Goal: Task Accomplishment & Management: Manage account settings

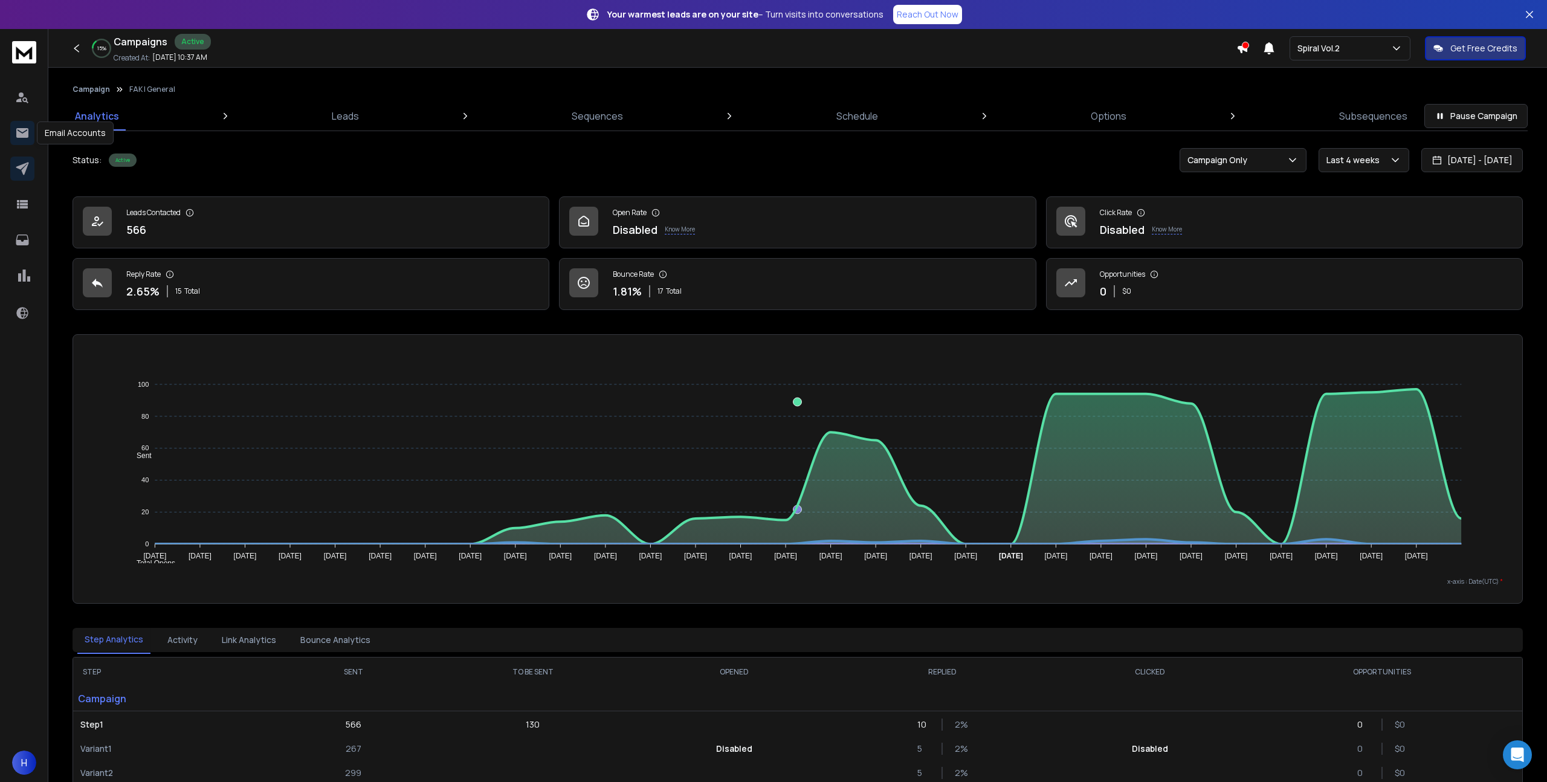
click at [32, 140] on link at bounding box center [22, 133] width 24 height 24
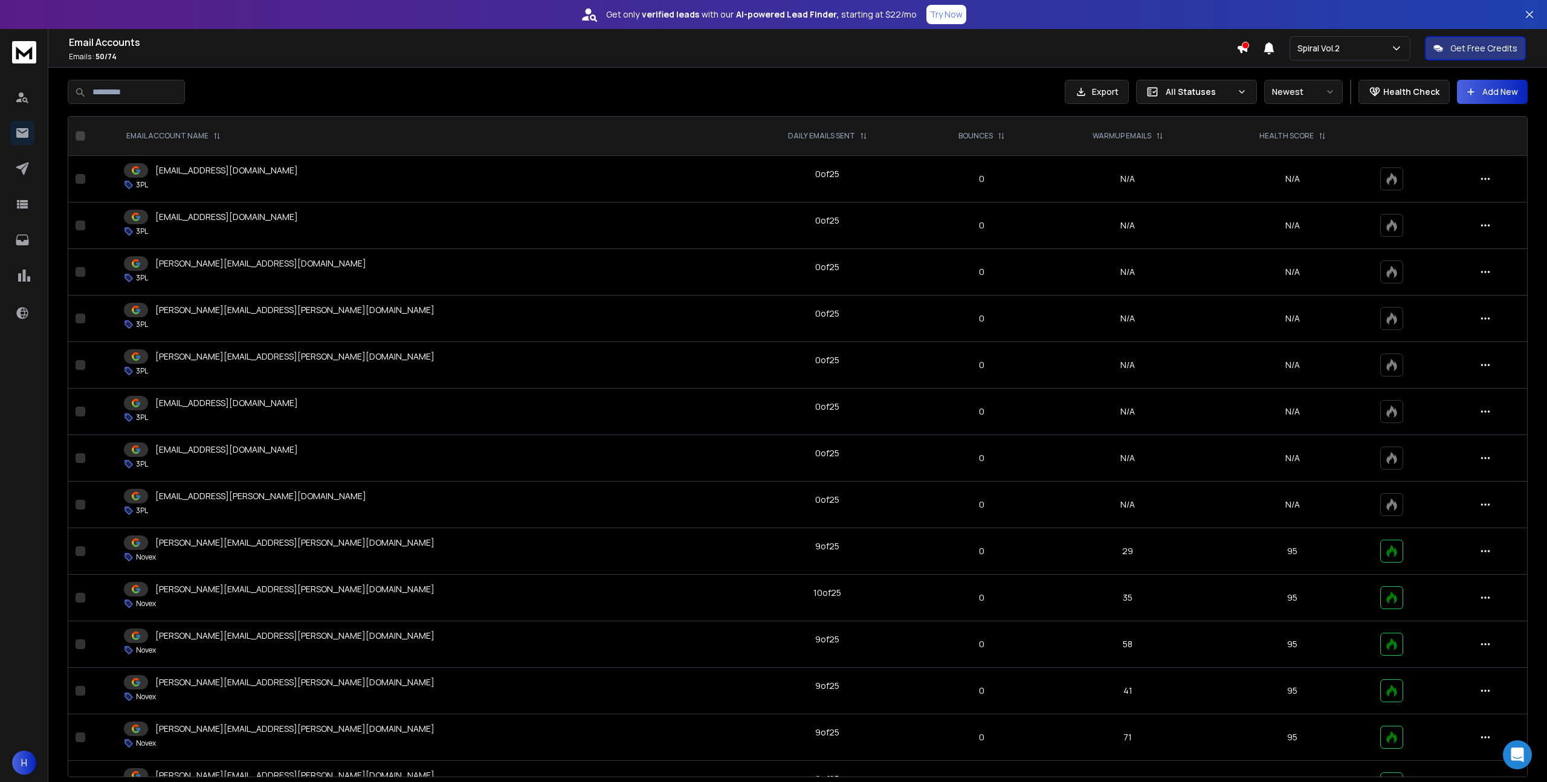
click at [126, 100] on input at bounding box center [126, 92] width 117 height 24
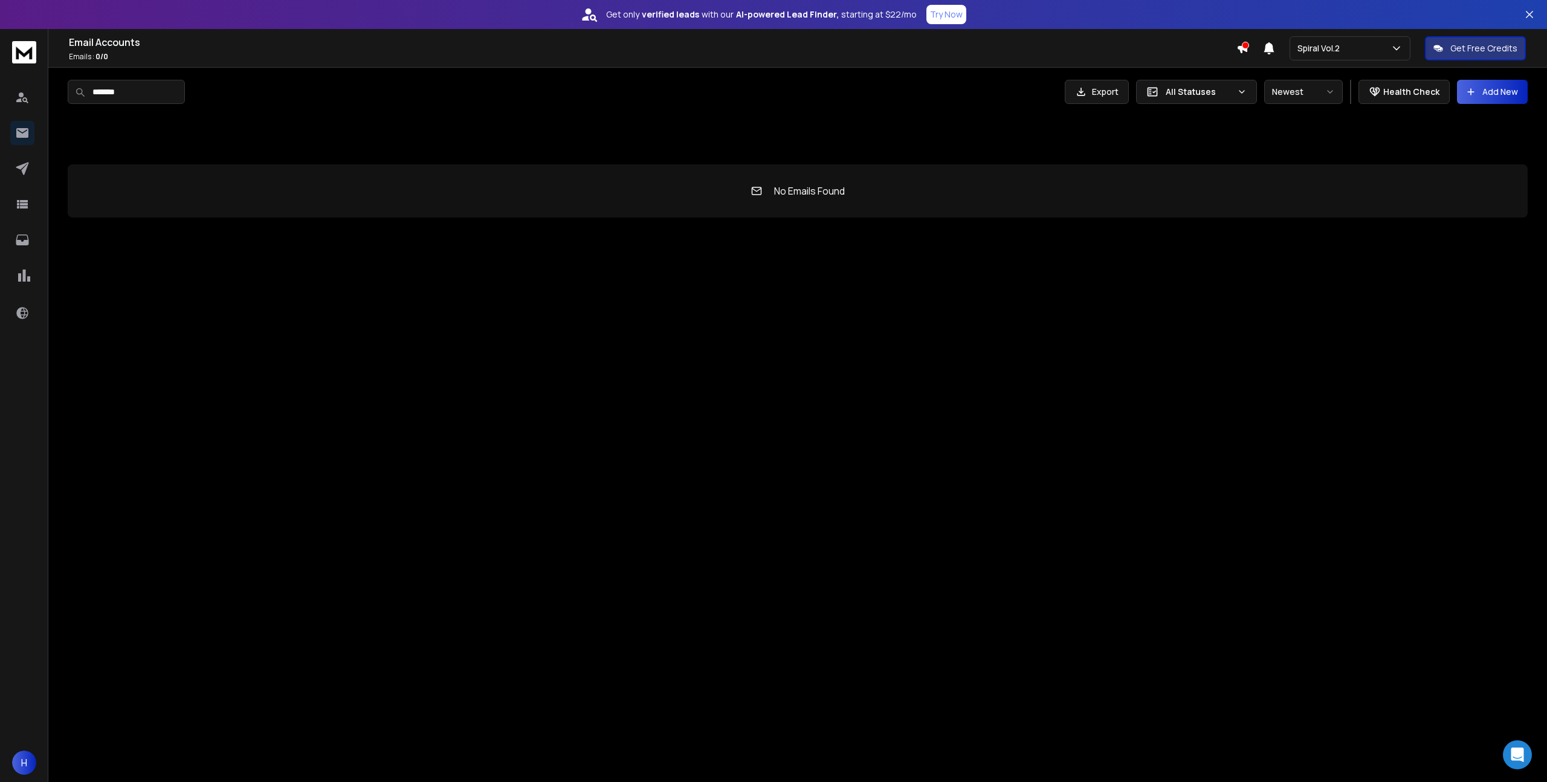
type input "********"
click at [1372, 53] on div "Spiral Vol.2" at bounding box center [1350, 48] width 105 height 12
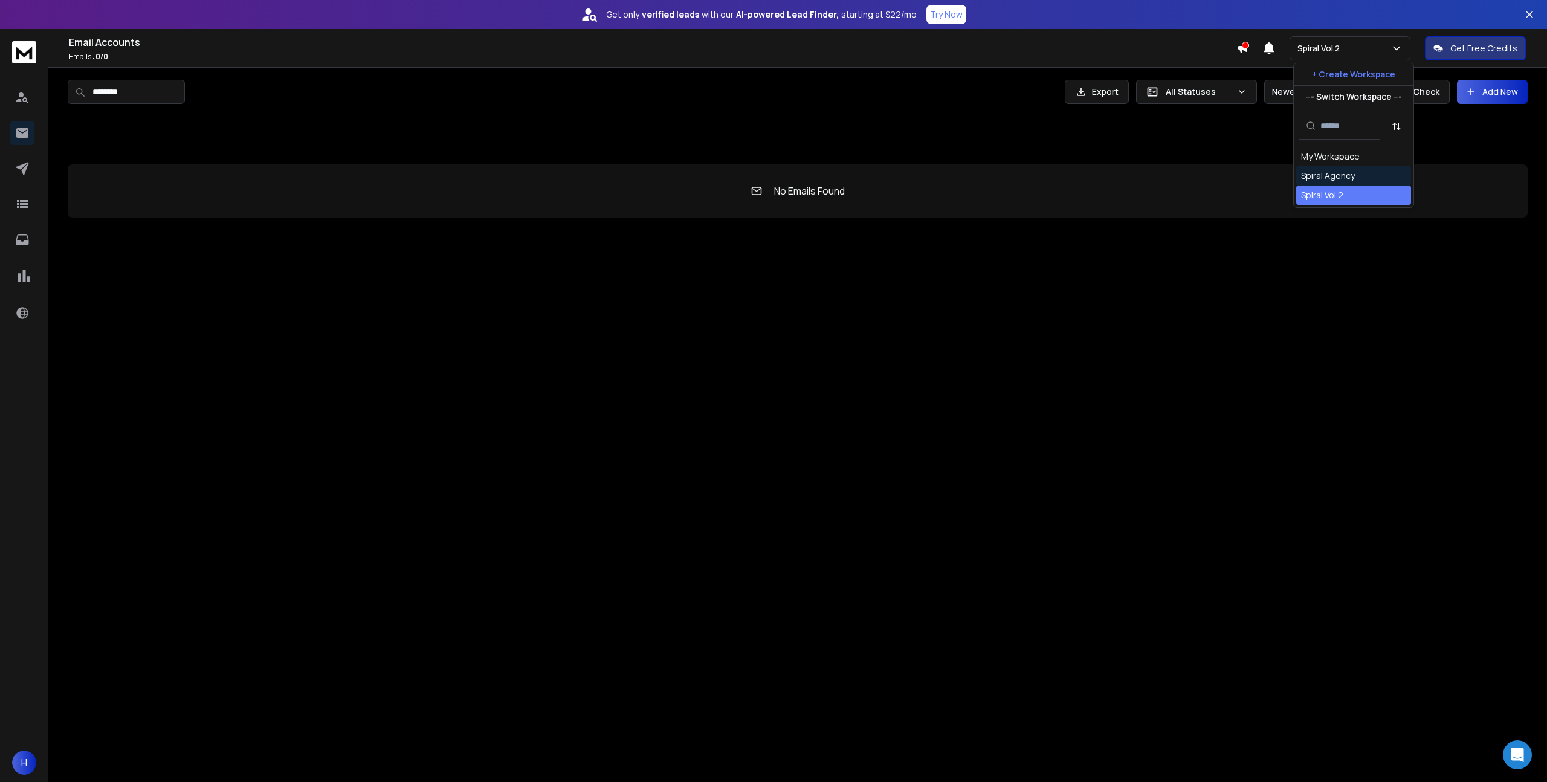
click at [1341, 172] on div "Spiral Agency" at bounding box center [1328, 176] width 54 height 12
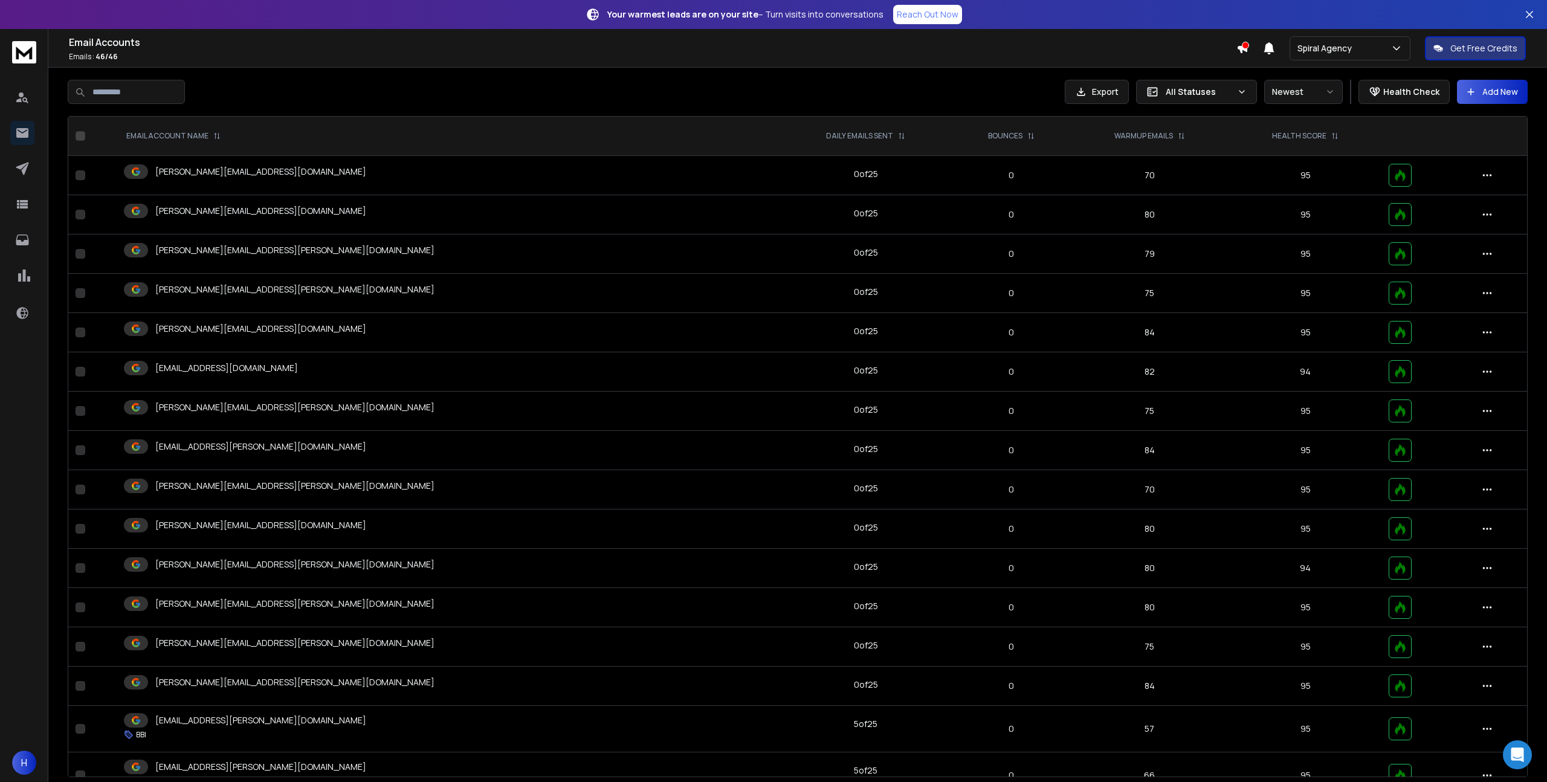
click at [110, 91] on input at bounding box center [126, 92] width 117 height 24
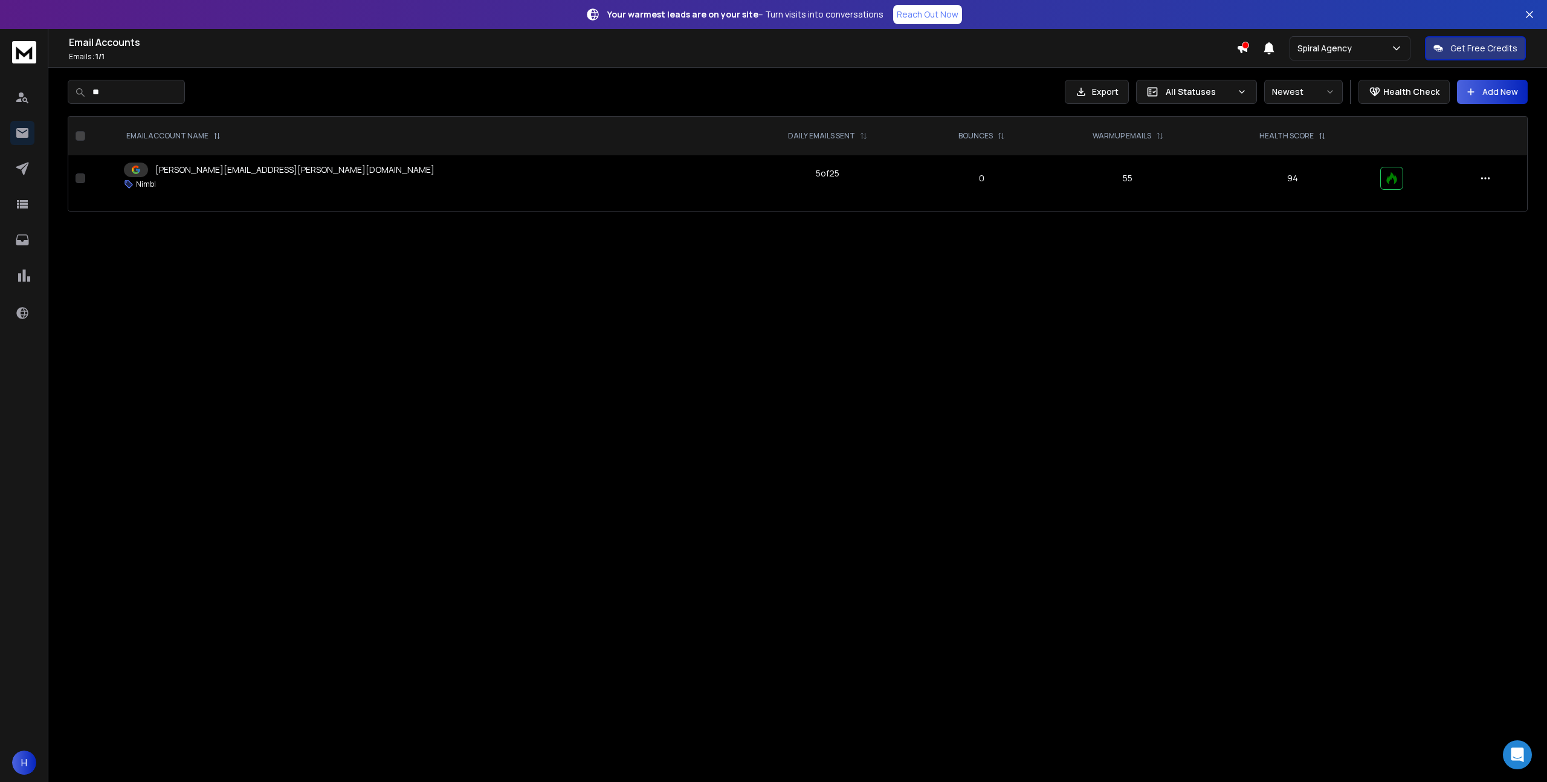
type input "*"
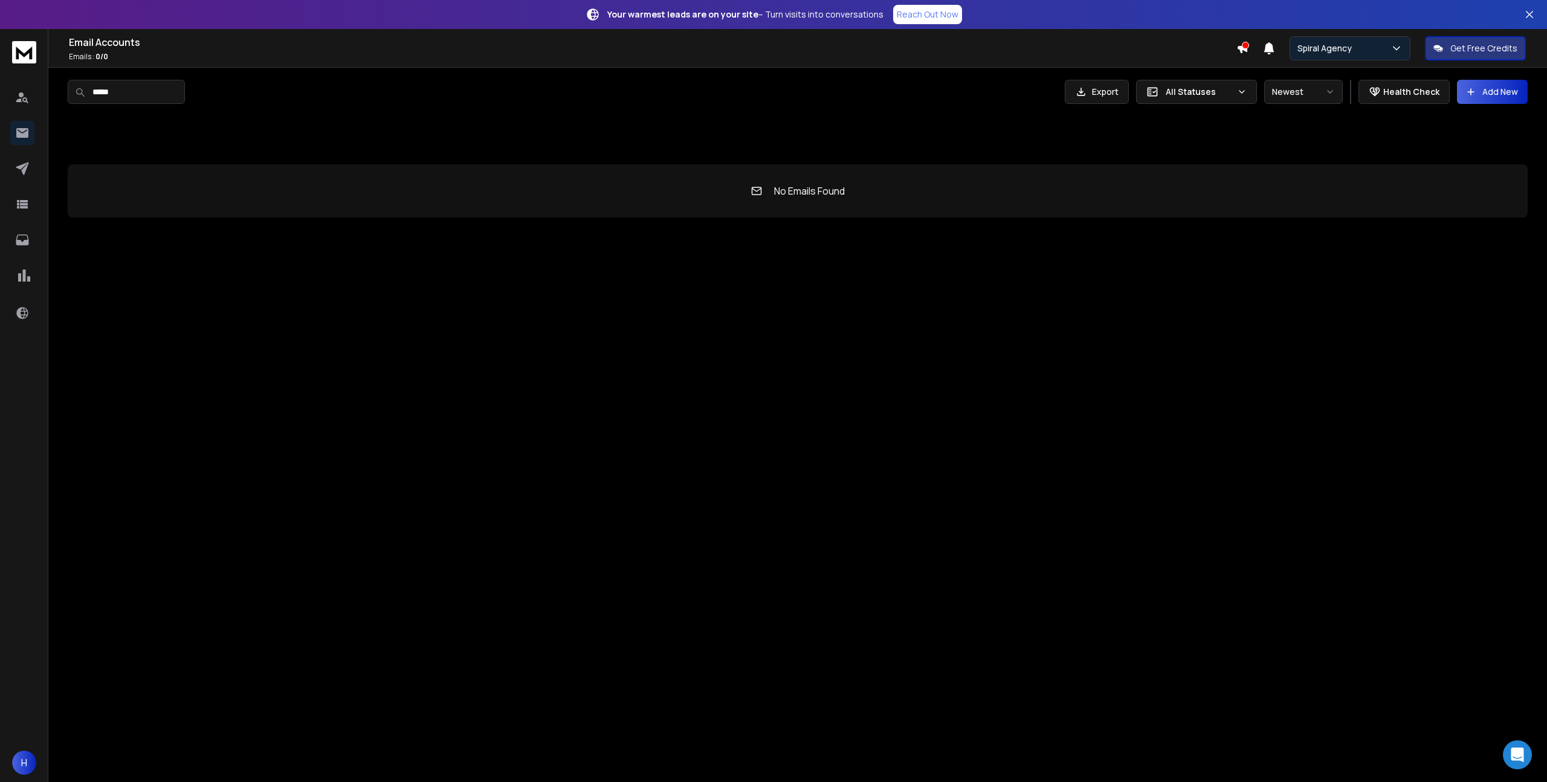
type input "*****"
click at [1331, 44] on p "Spiral Agency" at bounding box center [1327, 48] width 59 height 12
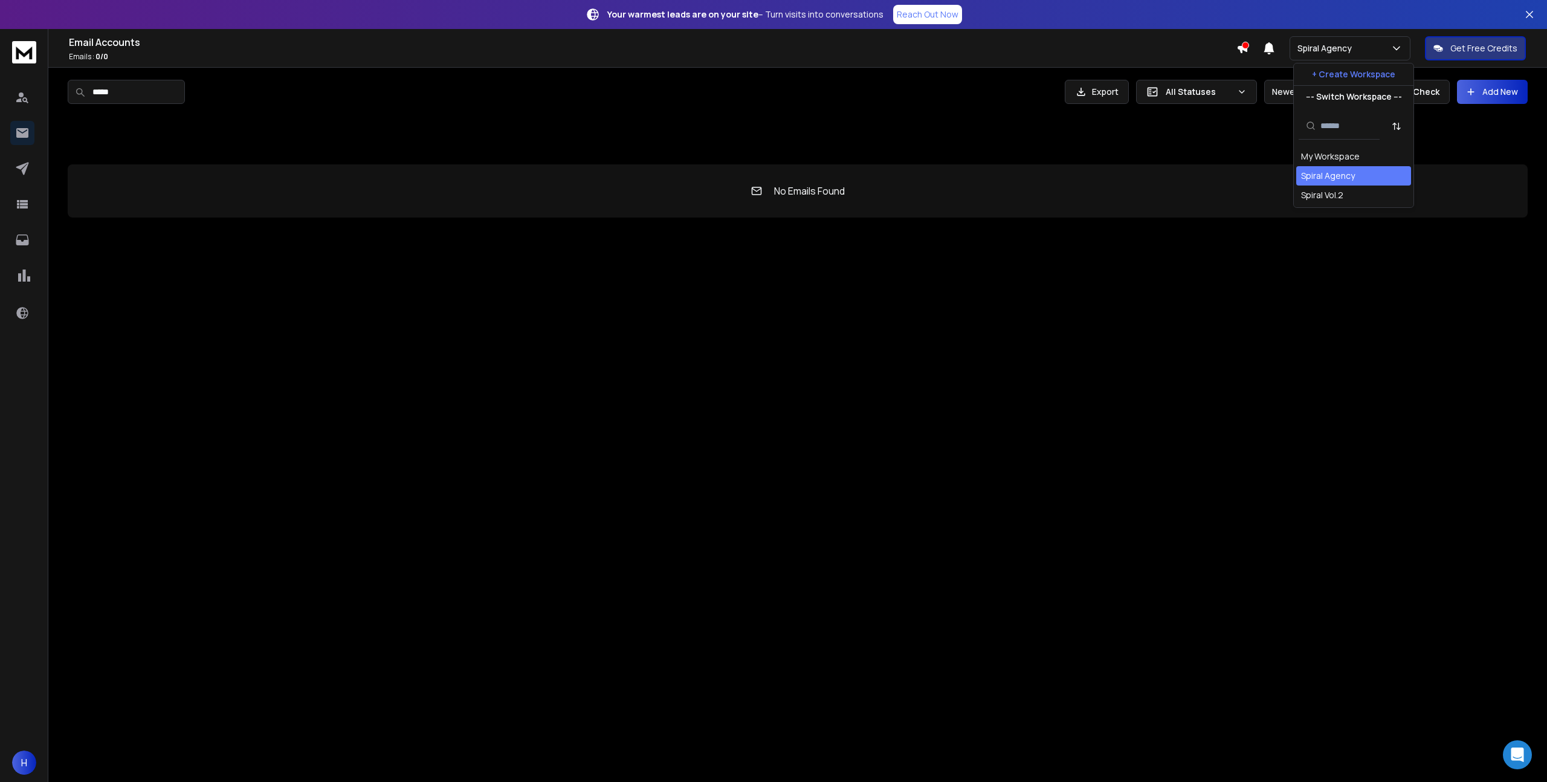
click at [1326, 188] on div "Spiral Vol.2" at bounding box center [1354, 195] width 115 height 19
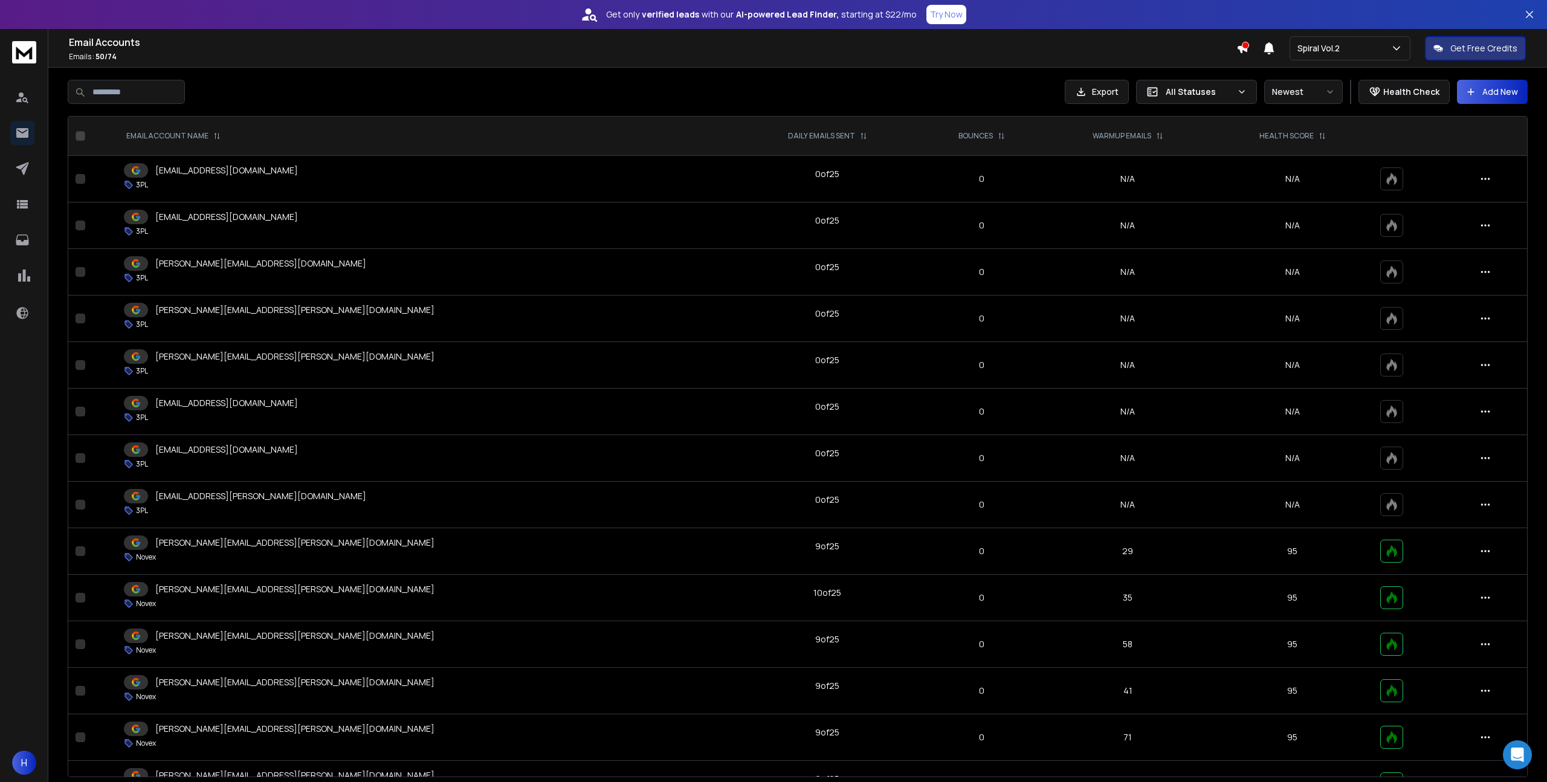
click at [130, 92] on input at bounding box center [126, 92] width 117 height 24
click at [175, 91] on input at bounding box center [126, 92] width 117 height 24
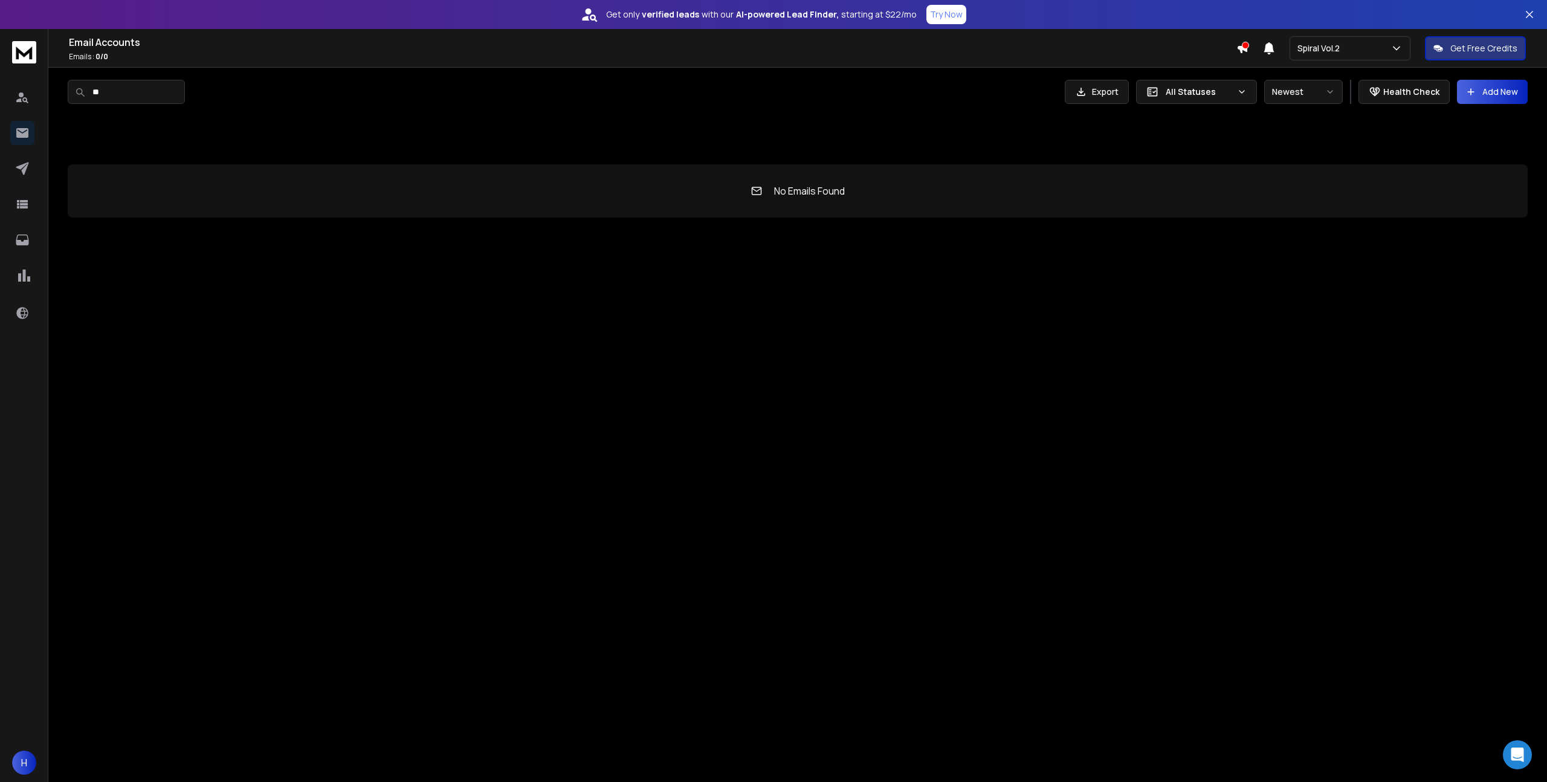
type input "*"
